Goal: Communication & Community: Answer question/provide support

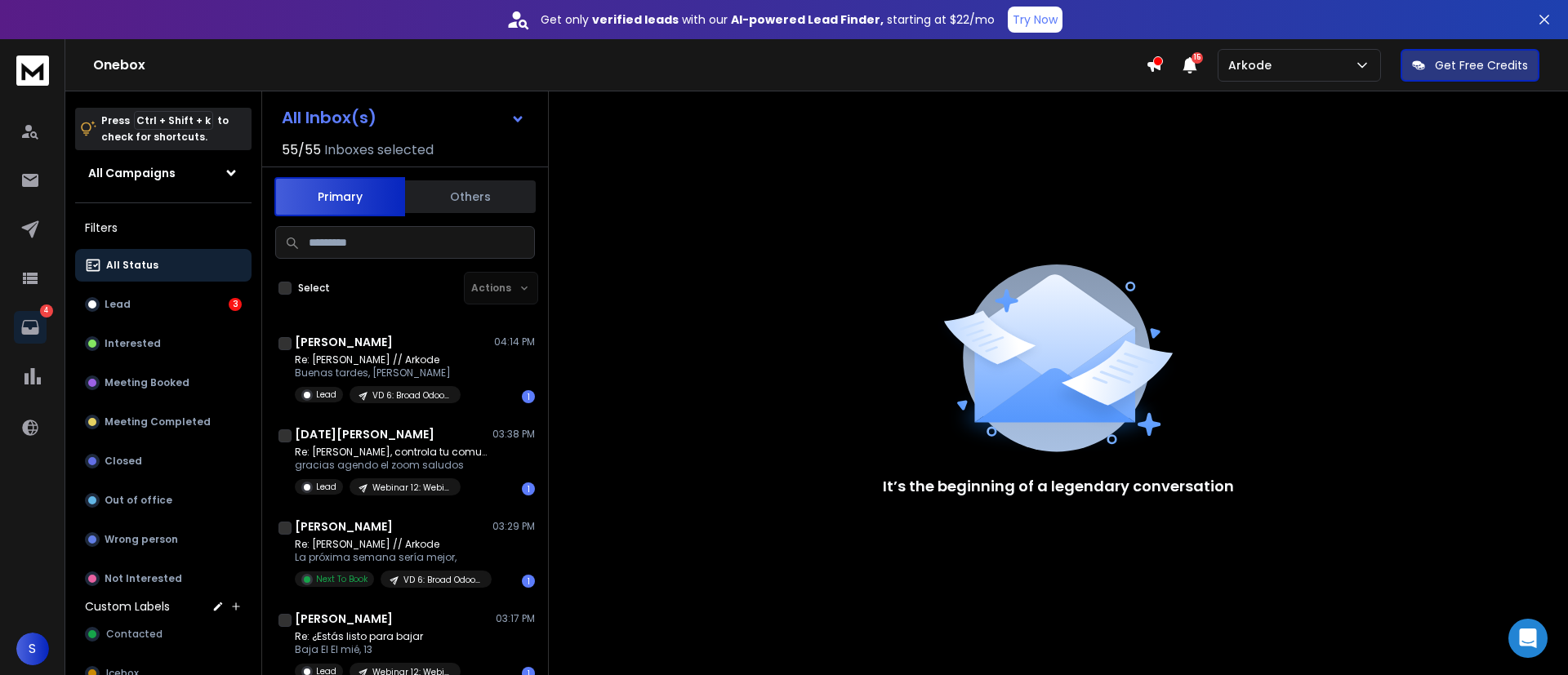
drag, startPoint x: 431, startPoint y: 350, endPoint x: 538, endPoint y: 352, distance: 107.0
click at [433, 350] on div "[PERSON_NAME] 04:14 PM Re: [PERSON_NAME] // [PERSON_NAME] tardes, [PERSON_NAME]…" at bounding box center [414, 368] width 240 height 70
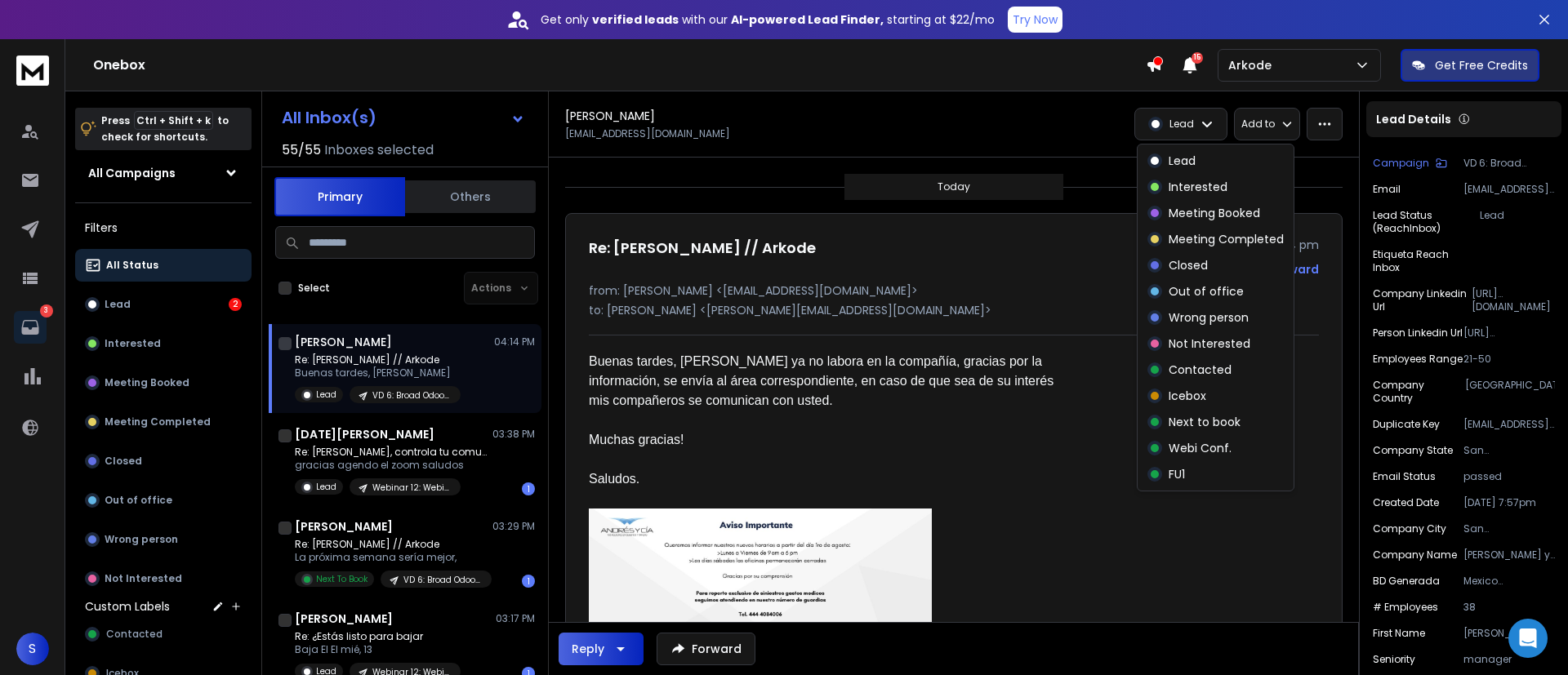
click at [1189, 124] on p "Lead" at bounding box center [1181, 124] width 24 height 13
click at [1201, 347] on p "Not Interested" at bounding box center [1209, 343] width 82 height 16
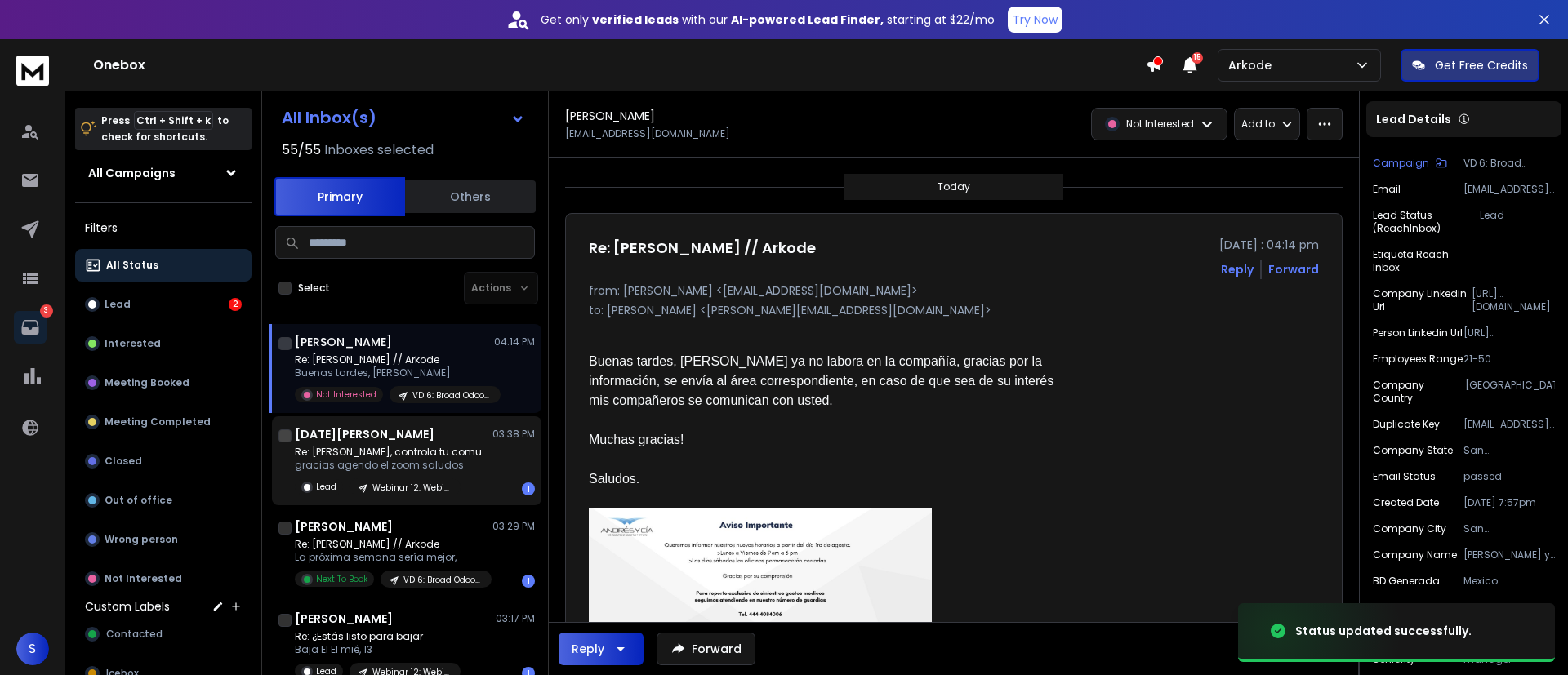
click at [430, 449] on p "Re: [PERSON_NAME], controla tu comunicación" at bounding box center [392, 452] width 196 height 13
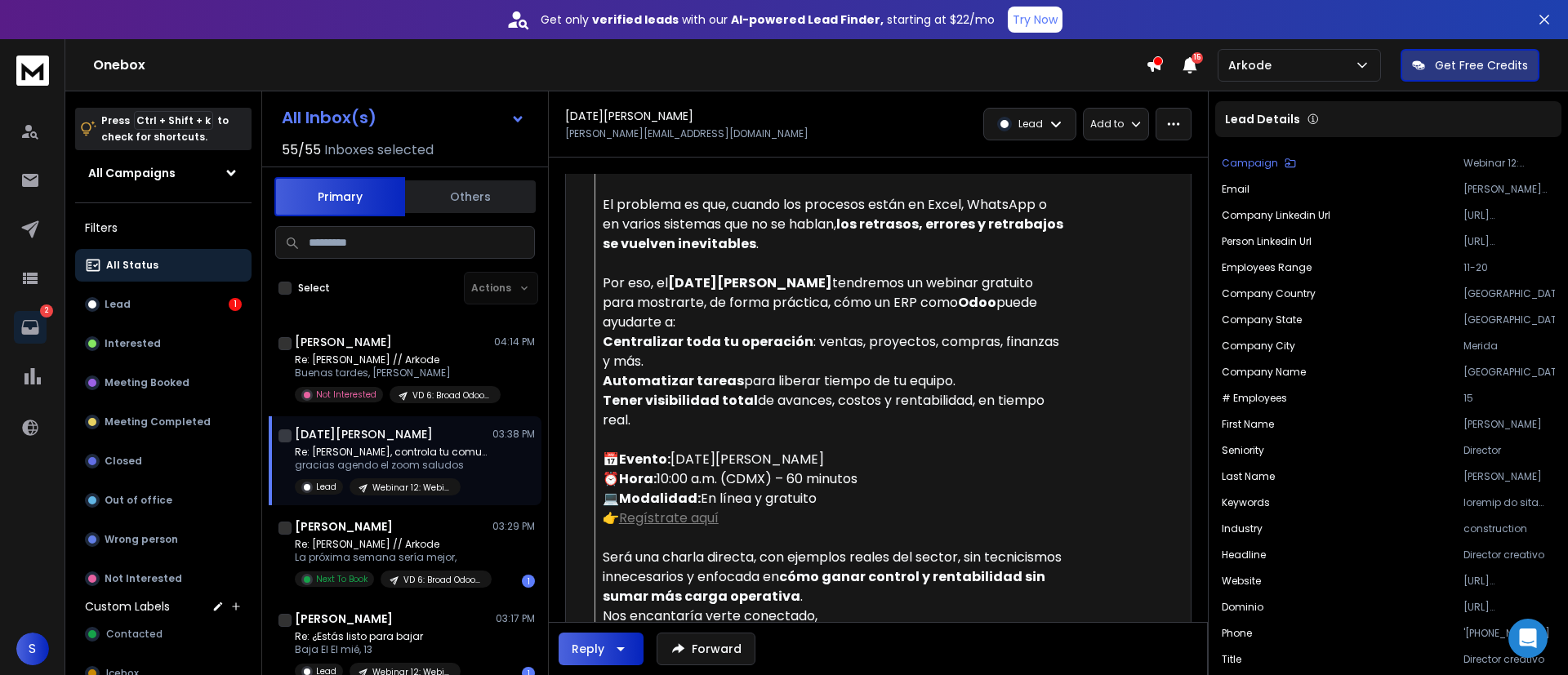
scroll to position [572, 0]
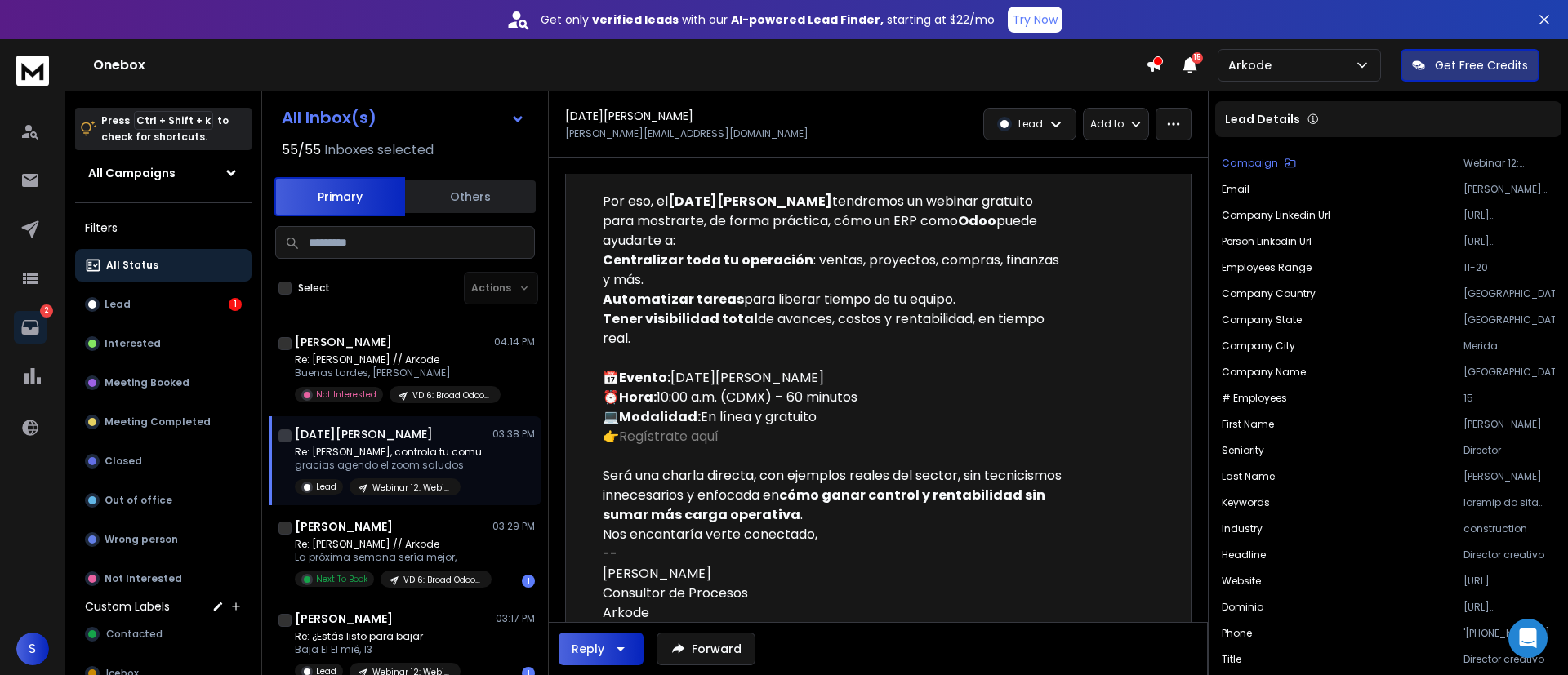
click at [1070, 136] on div "Lead" at bounding box center [1029, 124] width 92 height 31
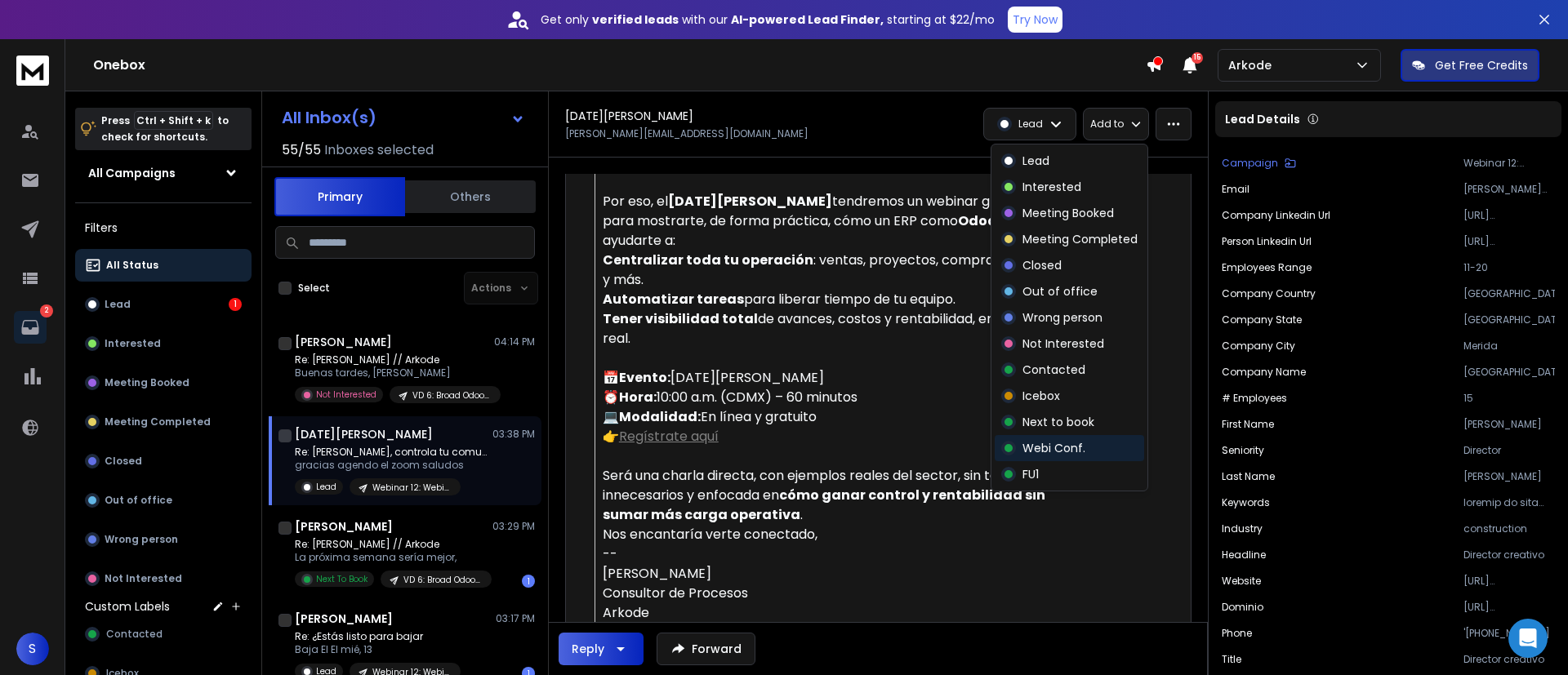
click at [1050, 441] on p "Webi Conf." at bounding box center [1053, 448] width 62 height 16
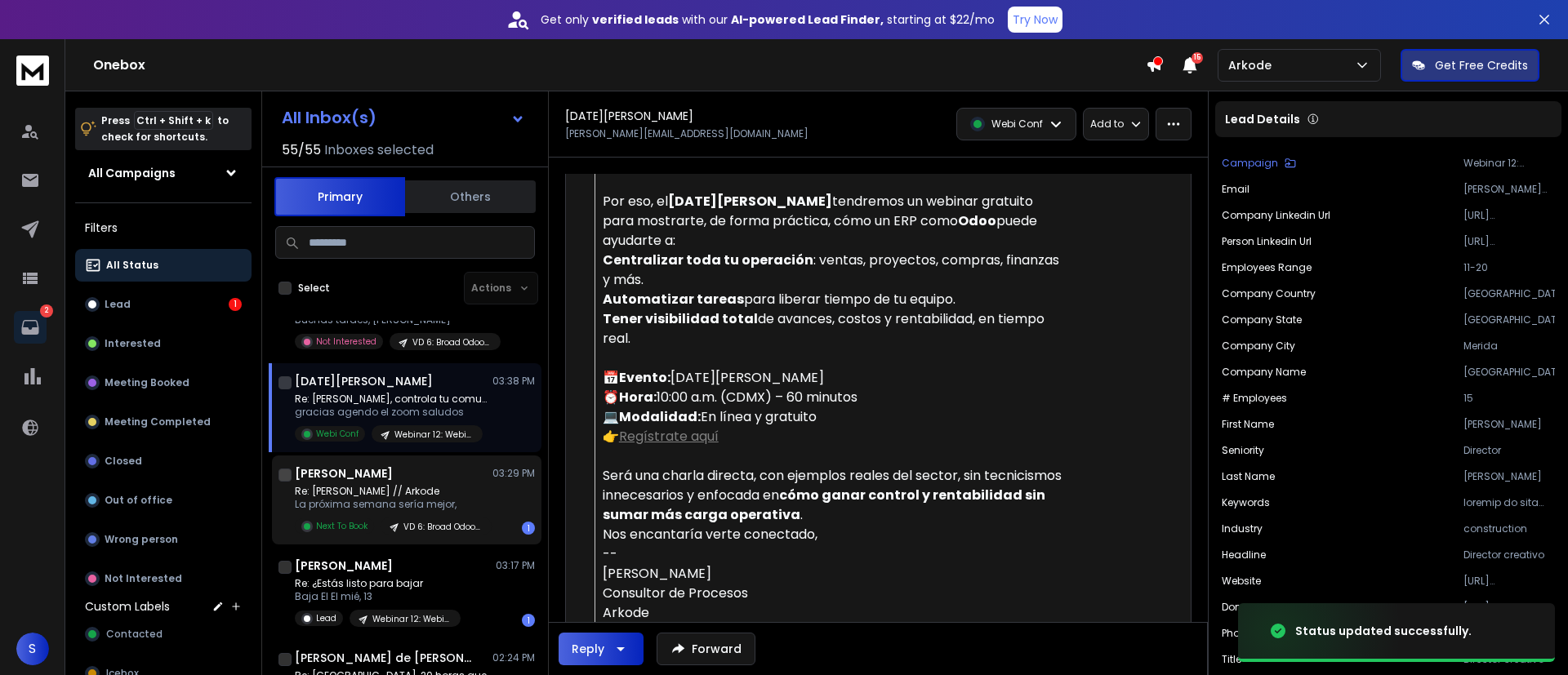
scroll to position [82, 0]
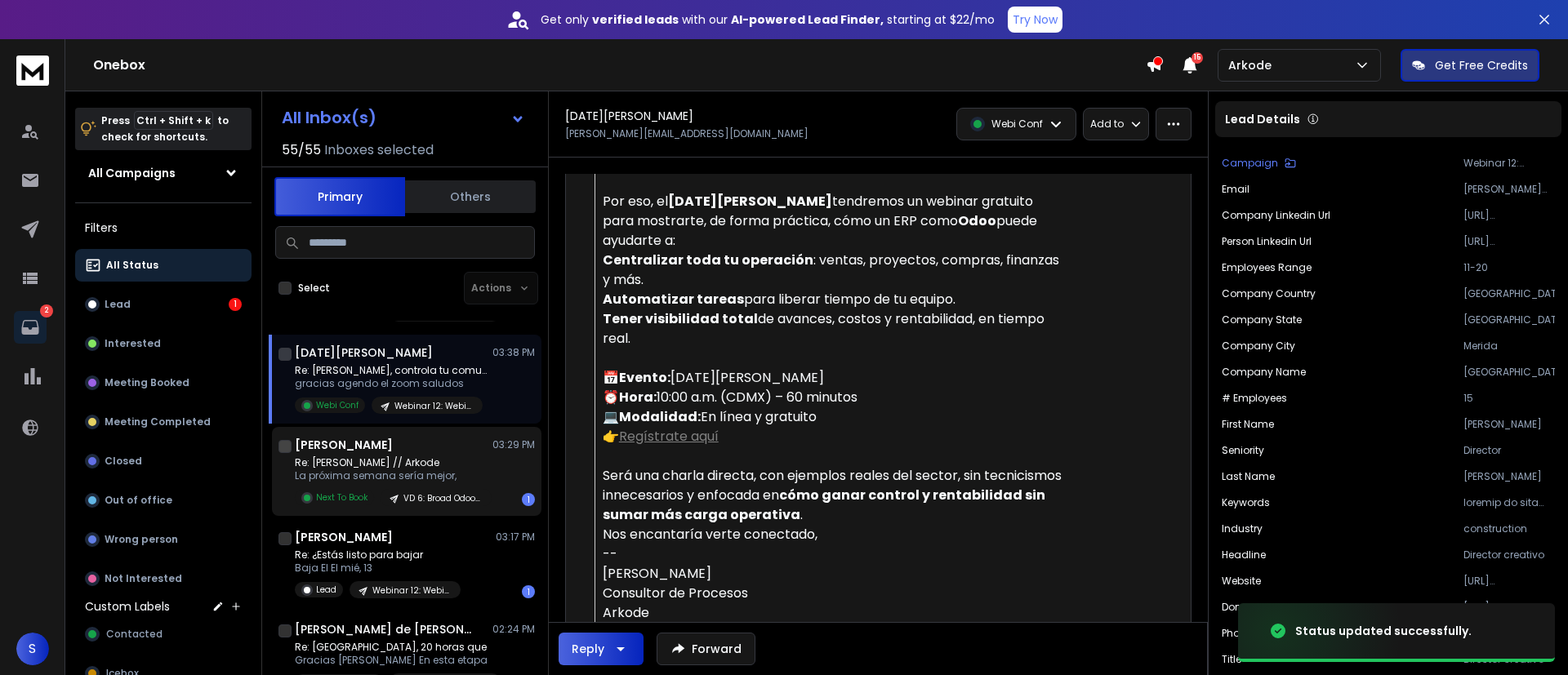
click at [472, 440] on div "[PERSON_NAME] 03:29 PM" at bounding box center [414, 445] width 240 height 16
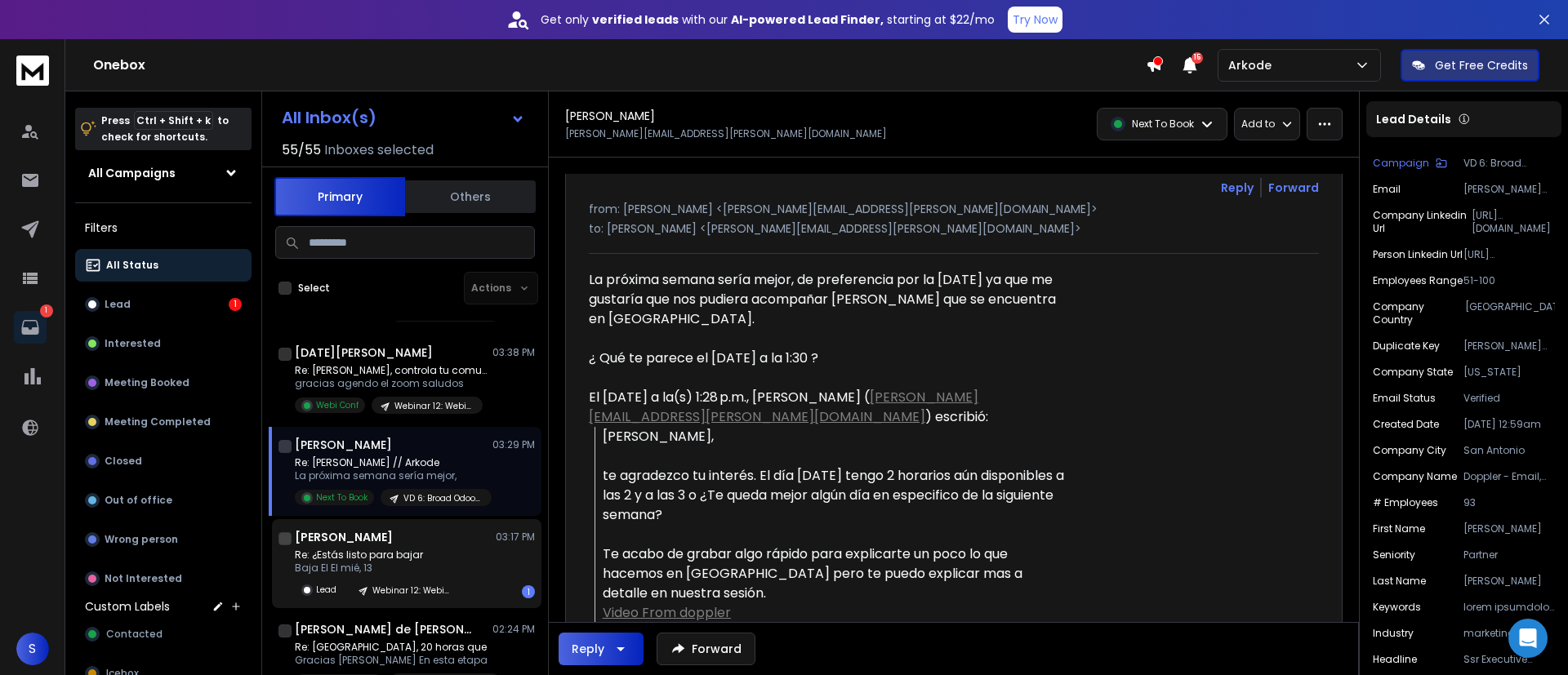
click at [455, 551] on p "Re: ¿Estás listo para bajar" at bounding box center [377, 555] width 166 height 13
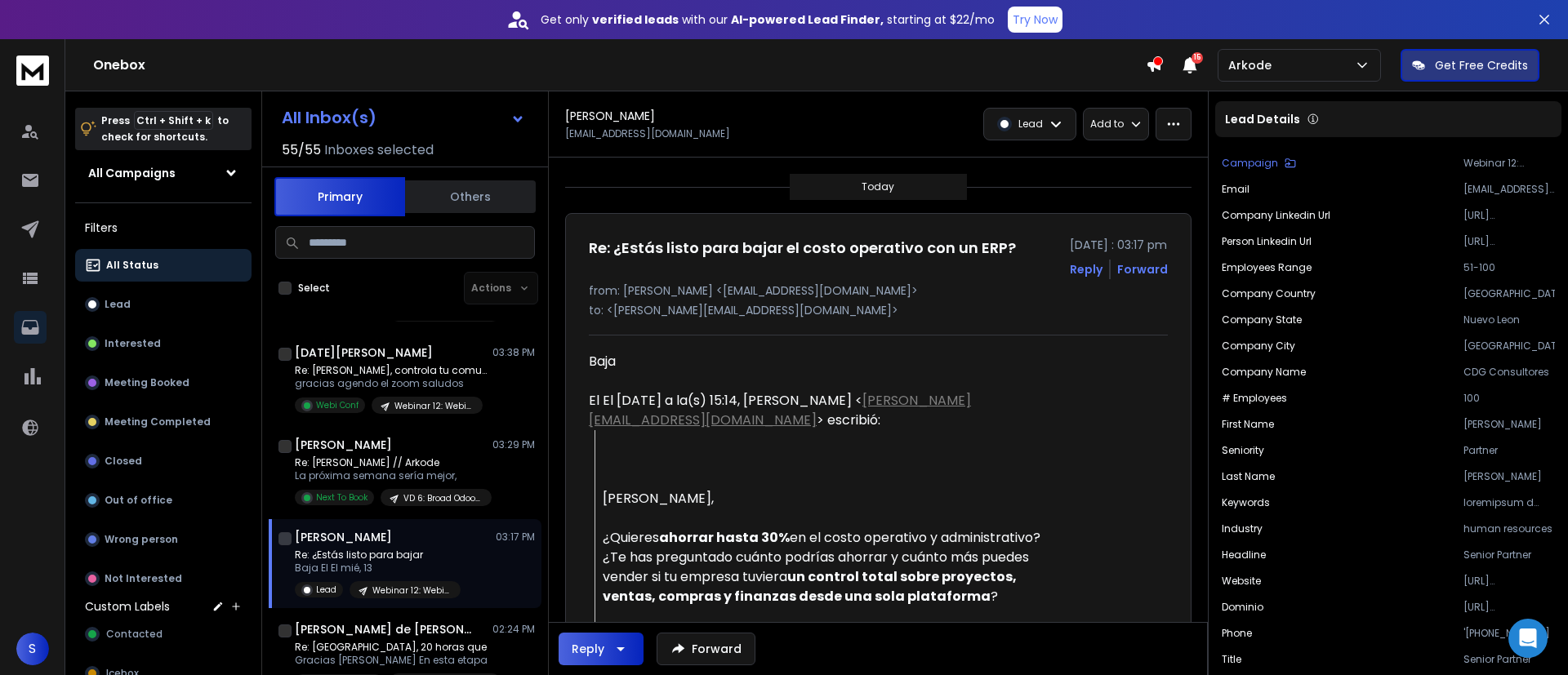
click at [1062, 128] on icon at bounding box center [1055, 124] width 13 height 13
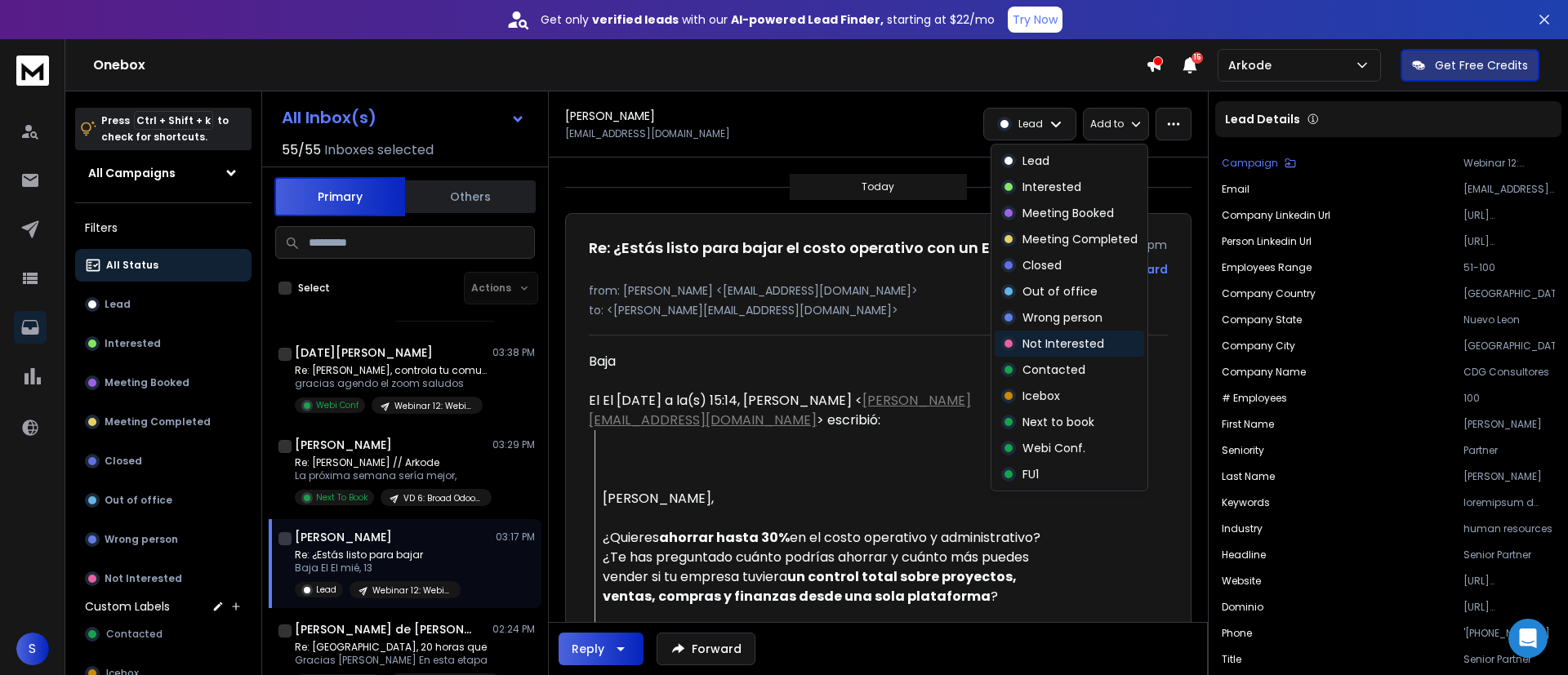
click at [1049, 343] on p "Not Interested" at bounding box center [1063, 343] width 82 height 16
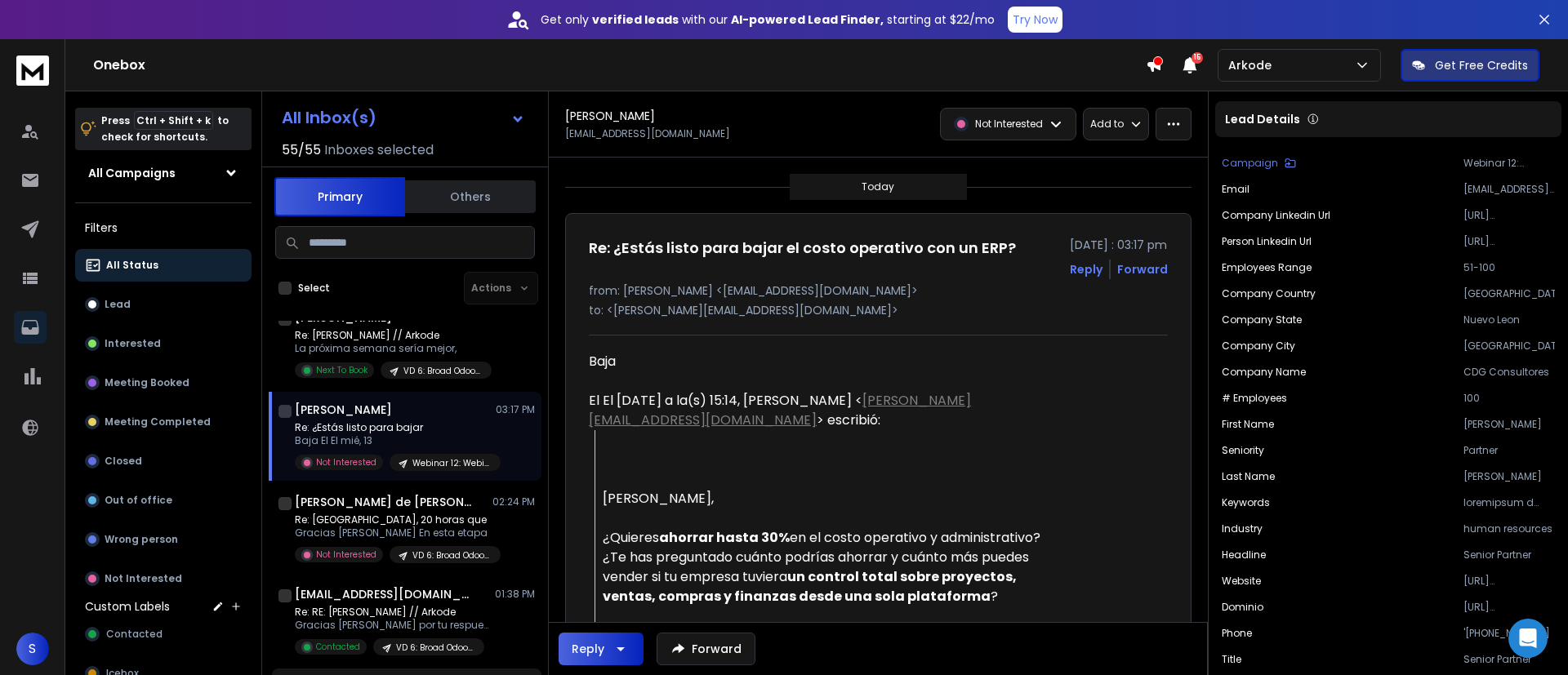
scroll to position [163, 0]
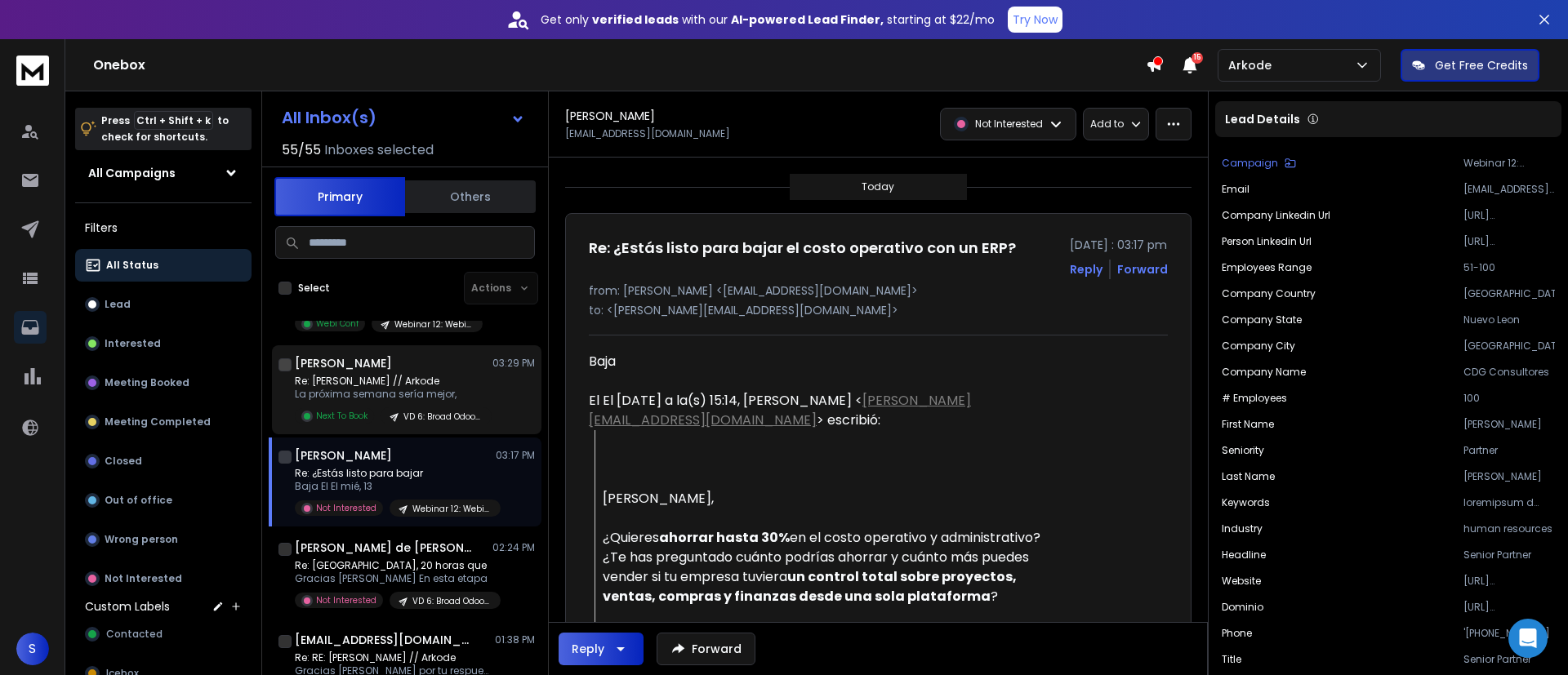
click at [452, 388] on p "La próxima semana sería mejor," at bounding box center [392, 394] width 196 height 13
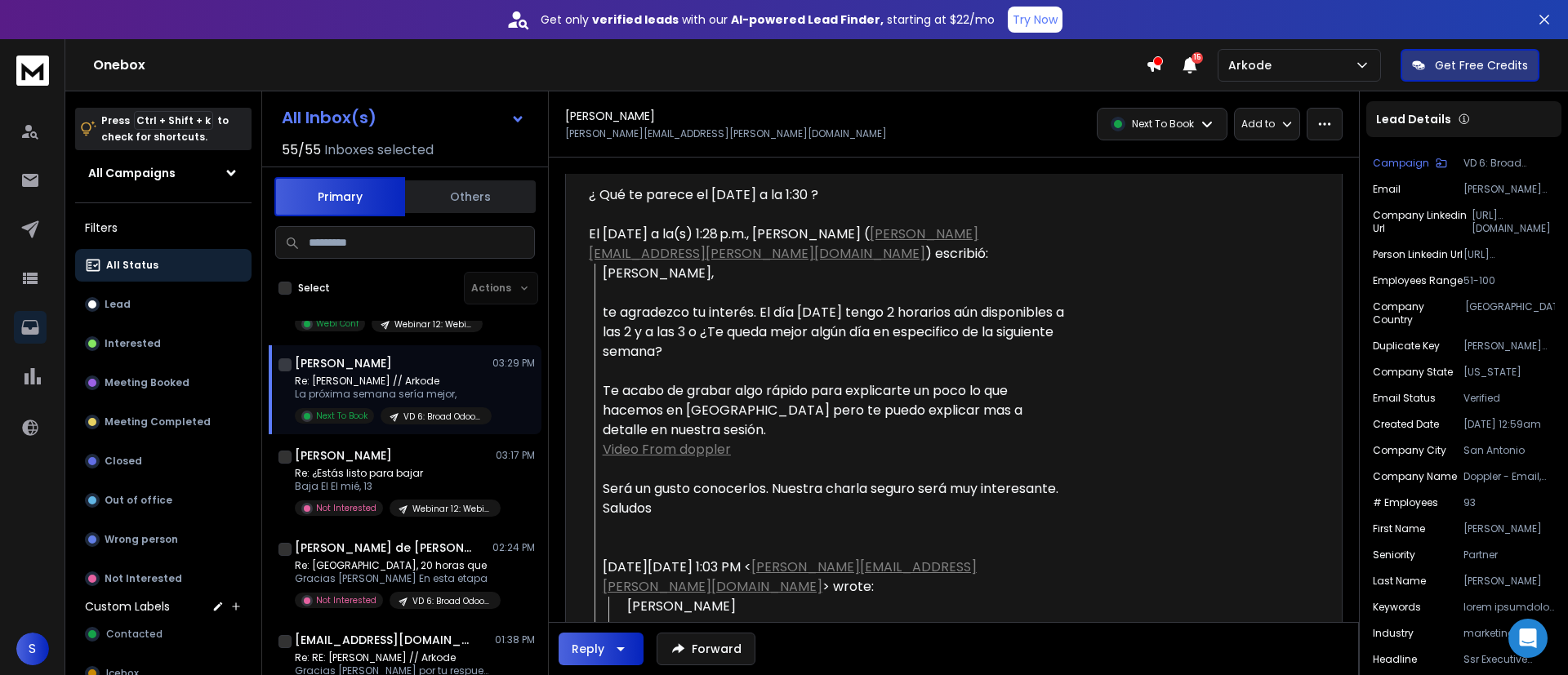
scroll to position [0, 0]
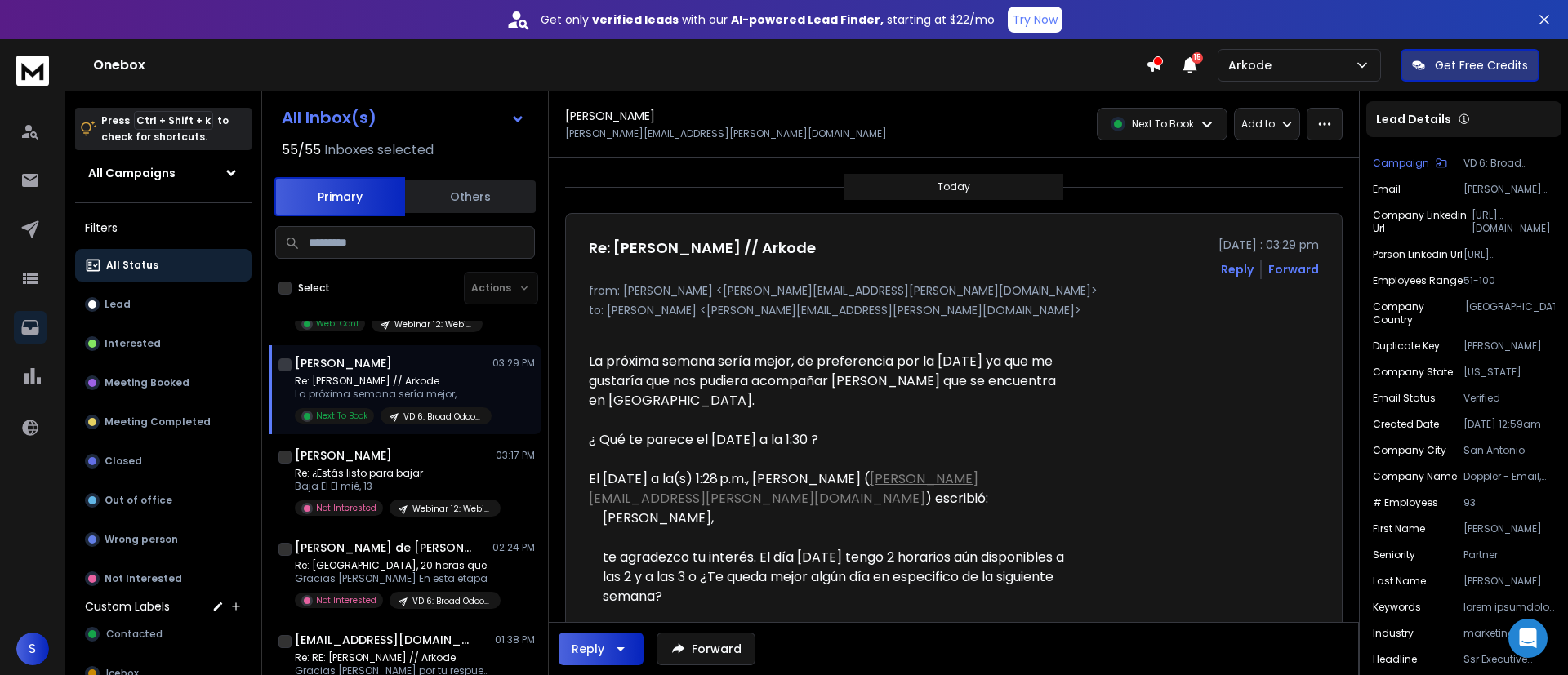
click at [623, 649] on icon "button" at bounding box center [621, 649] width 20 height 20
click at [615, 611] on p "Reply All" at bounding box center [607, 607] width 45 height 16
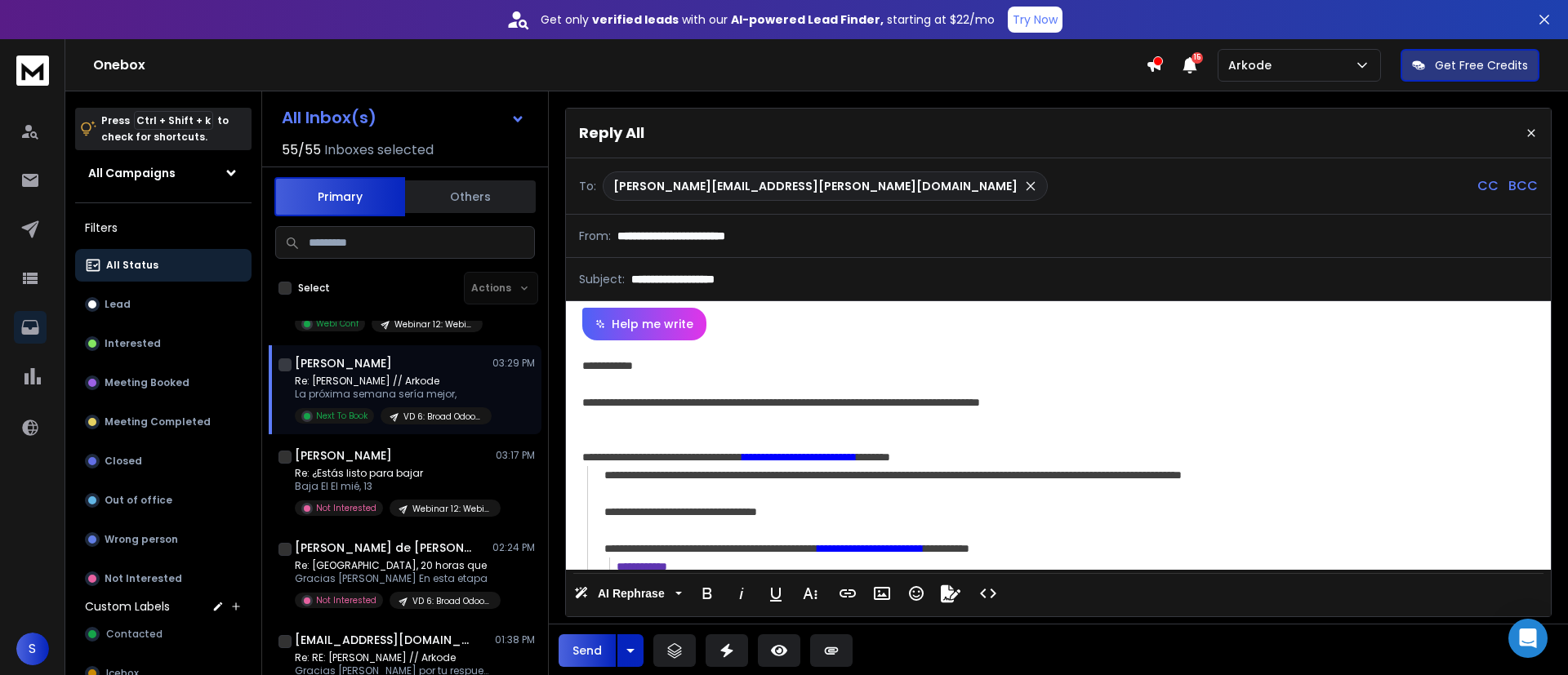
click at [999, 404] on div "**********" at bounding box center [1046, 402] width 928 height 18
click at [1219, 396] on div "**********" at bounding box center [1046, 402] width 928 height 18
click at [1008, 400] on div "**********" at bounding box center [1046, 402] width 928 height 18
click at [1091, 400] on div "**********" at bounding box center [1046, 402] width 928 height 18
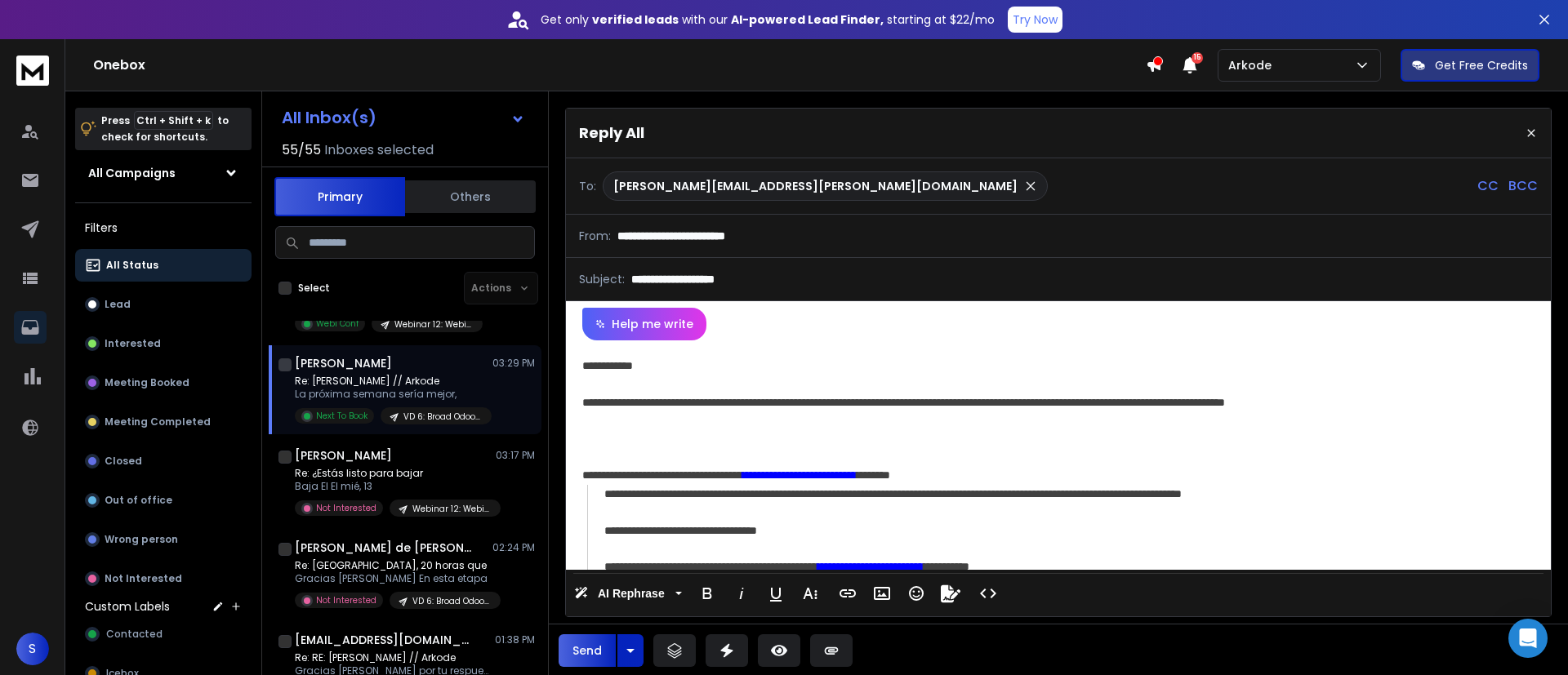
click at [582, 654] on button "Send" at bounding box center [587, 650] width 57 height 33
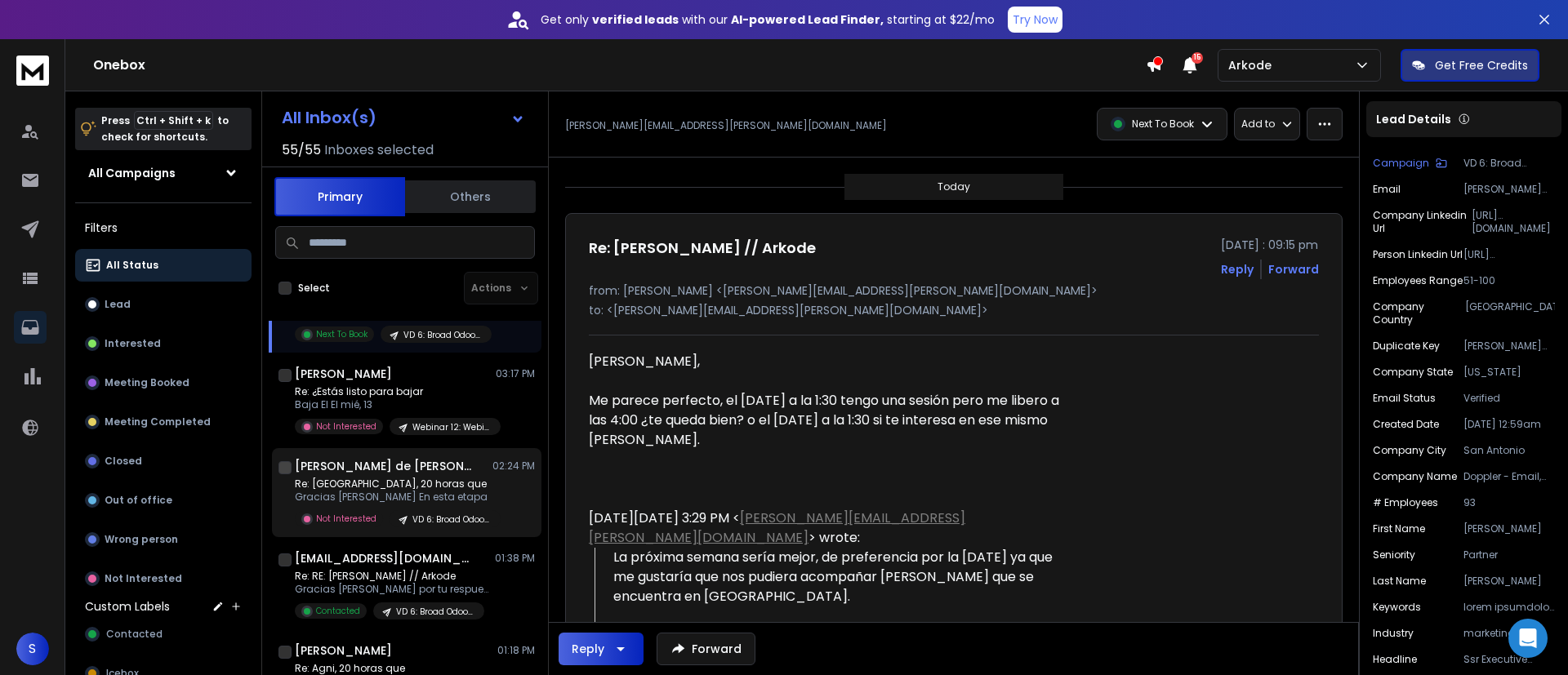
scroll to position [326, 0]
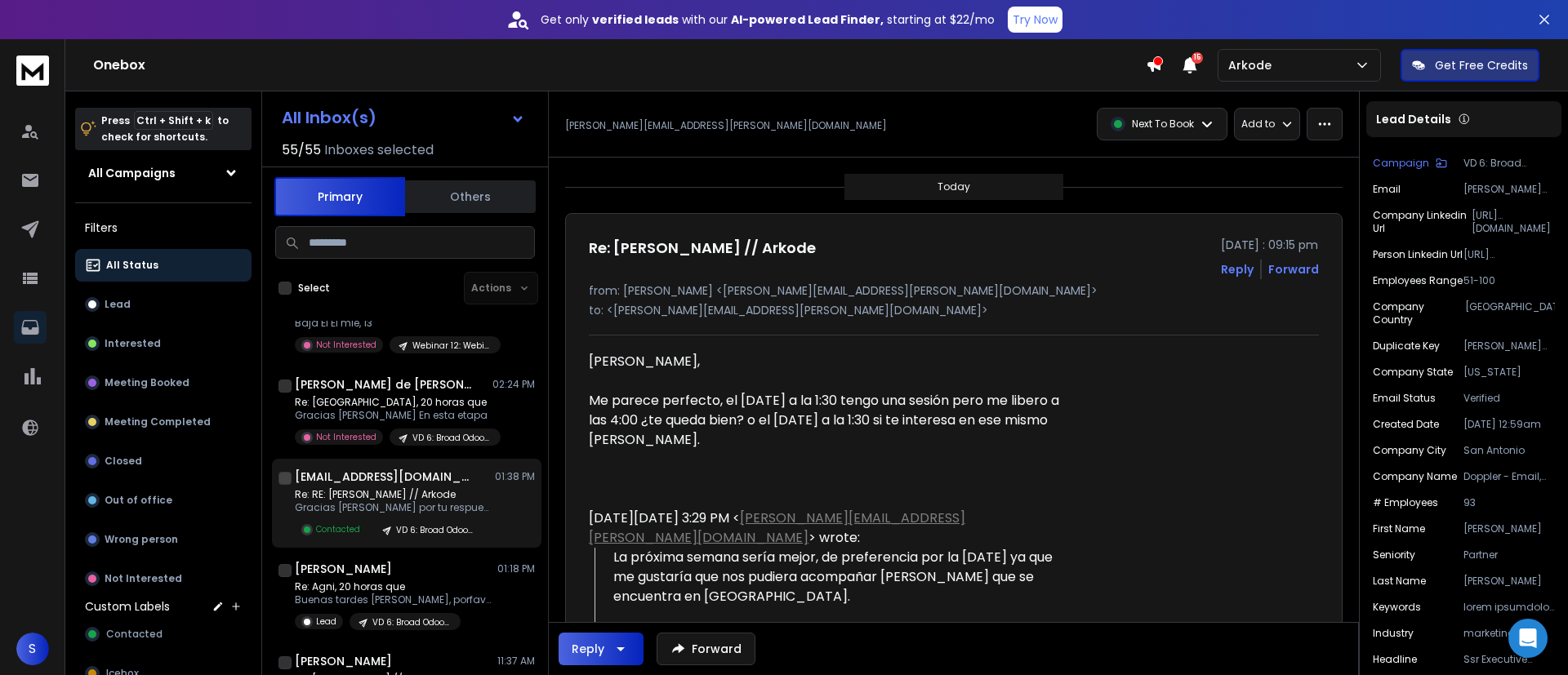
click at [487, 476] on div "[EMAIL_ADDRESS][DOMAIN_NAME] 01:38 PM" at bounding box center [414, 476] width 240 height 16
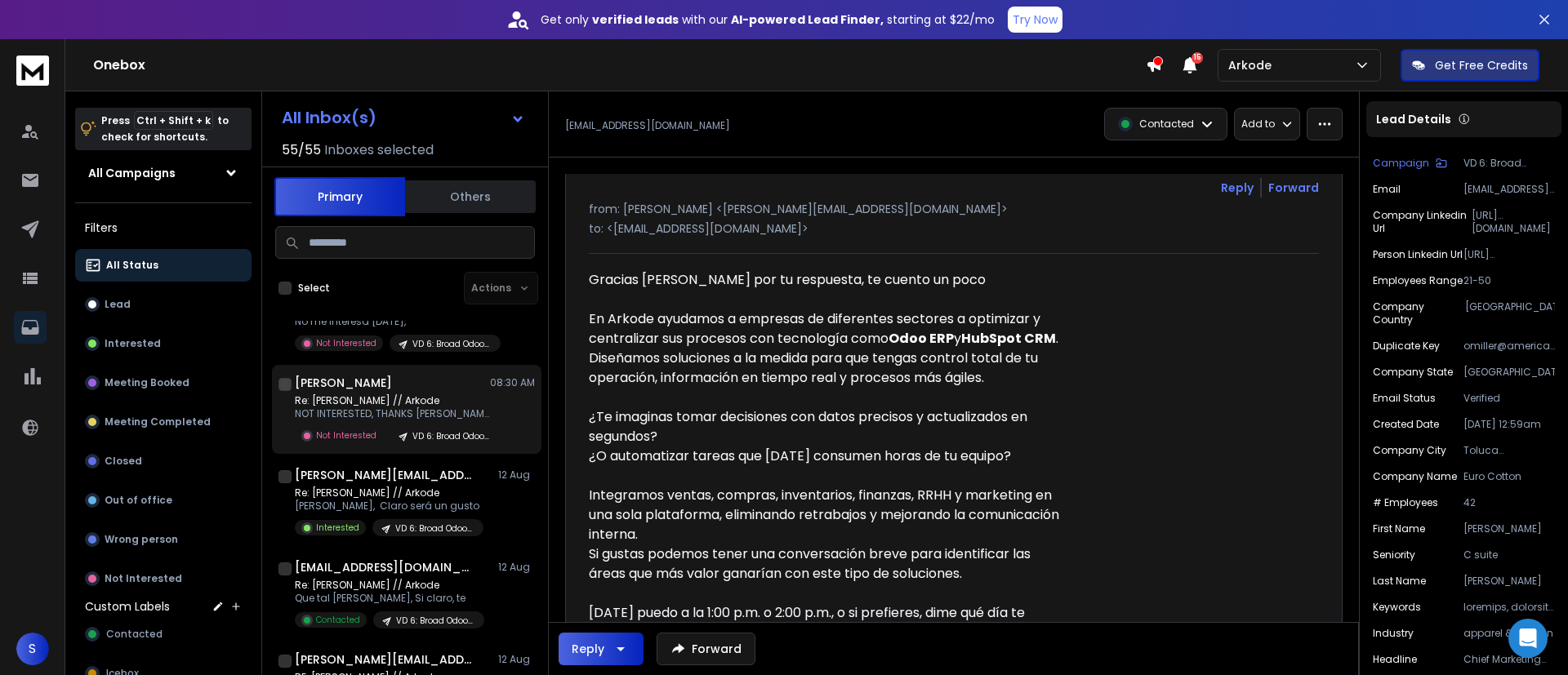
scroll to position [816, 0]
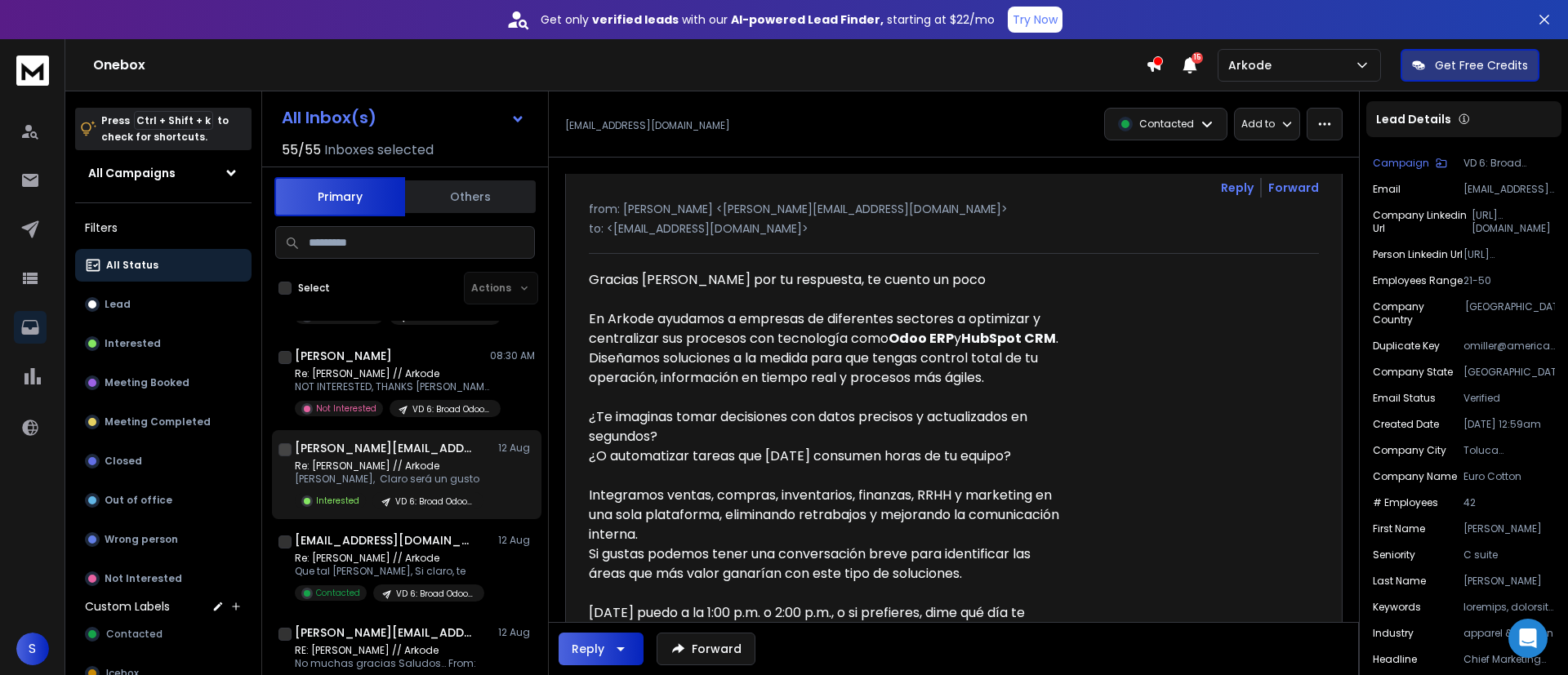
click at [433, 470] on p "Re: [PERSON_NAME] // Arkode" at bounding box center [388, 465] width 188 height 13
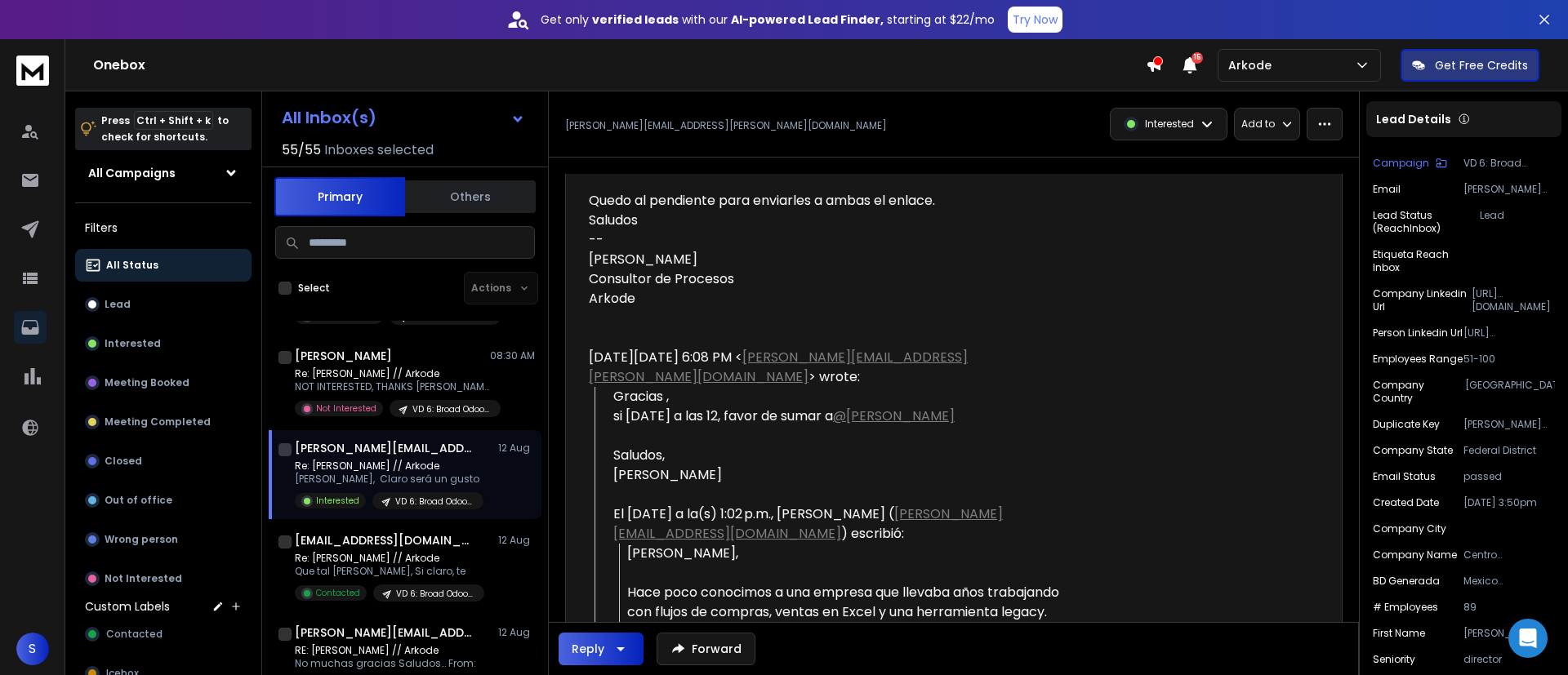
scroll to position [326, 0]
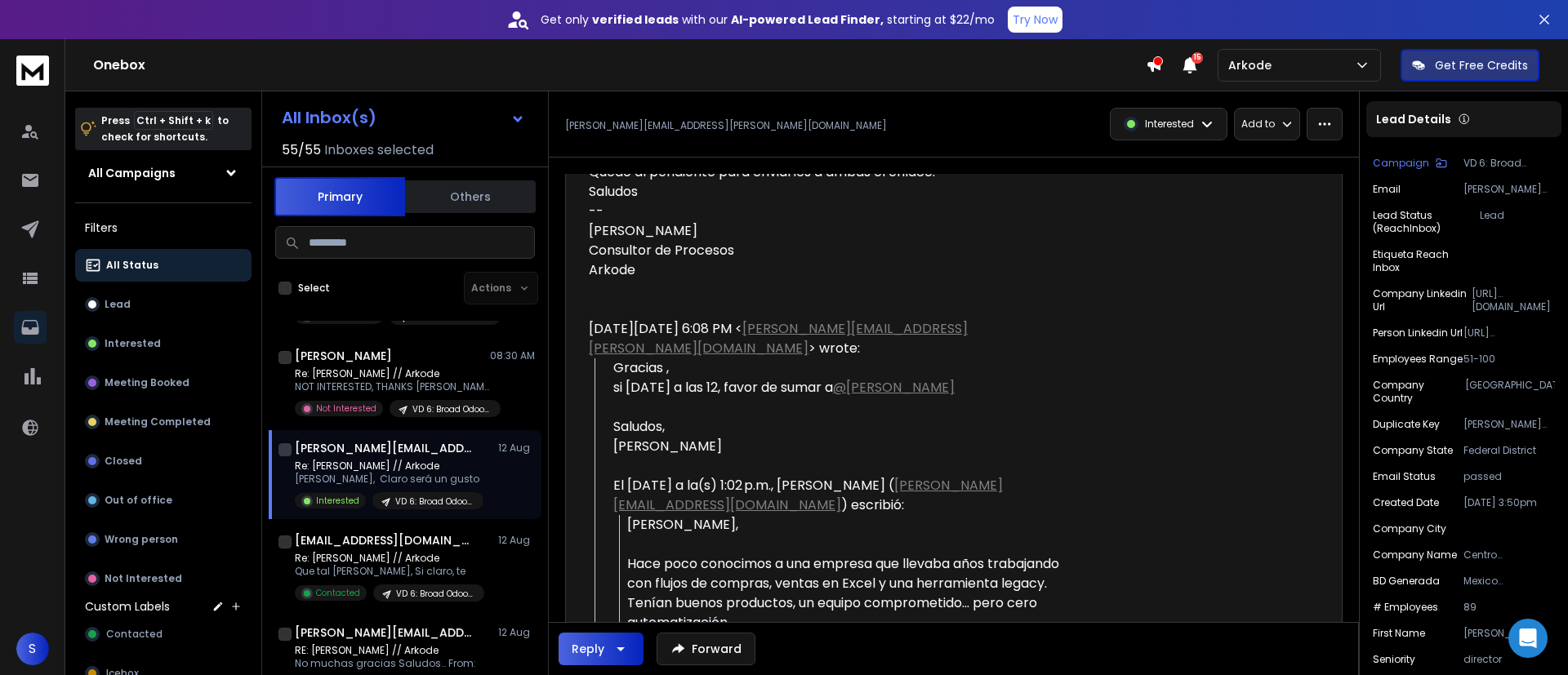
click at [954, 382] on link "@[PERSON_NAME]" at bounding box center [894, 387] width 121 height 19
click at [1390, 332] on p "Person Linkedin Url" at bounding box center [1417, 333] width 90 height 13
